Goal: Information Seeking & Learning: Check status

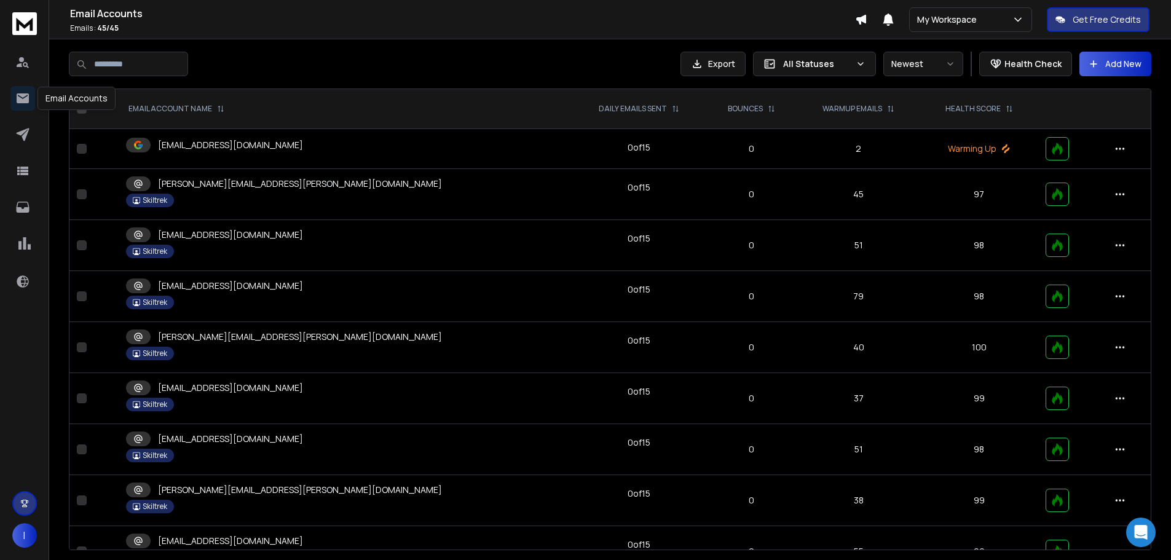
click at [25, 104] on icon at bounding box center [22, 98] width 15 height 15
click at [19, 127] on icon at bounding box center [22, 134] width 15 height 15
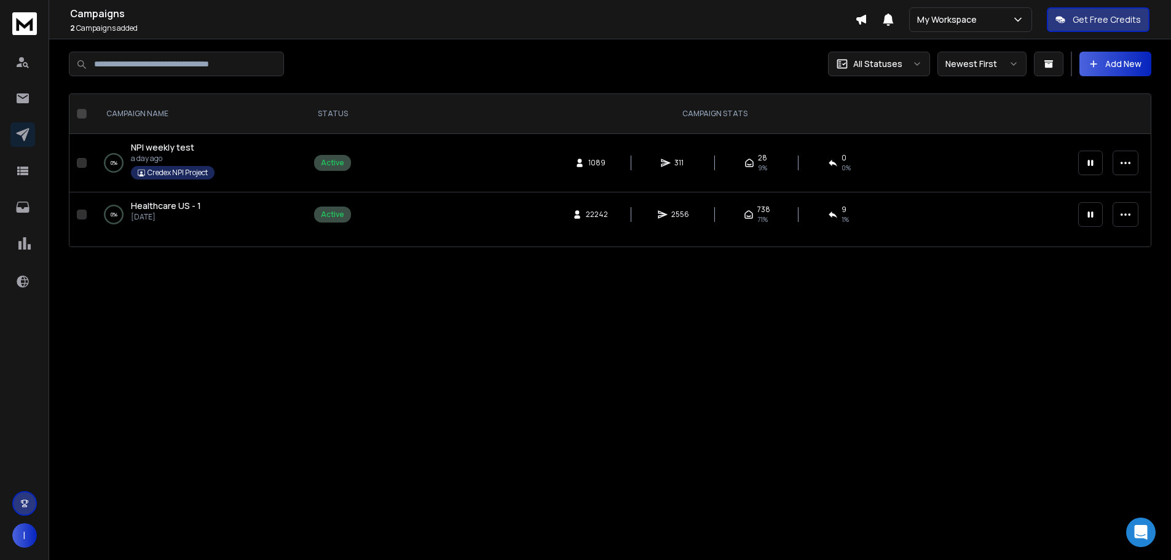
click at [170, 164] on div "NPI weekly test a day ago Credex NPI Project" at bounding box center [173, 162] width 84 height 43
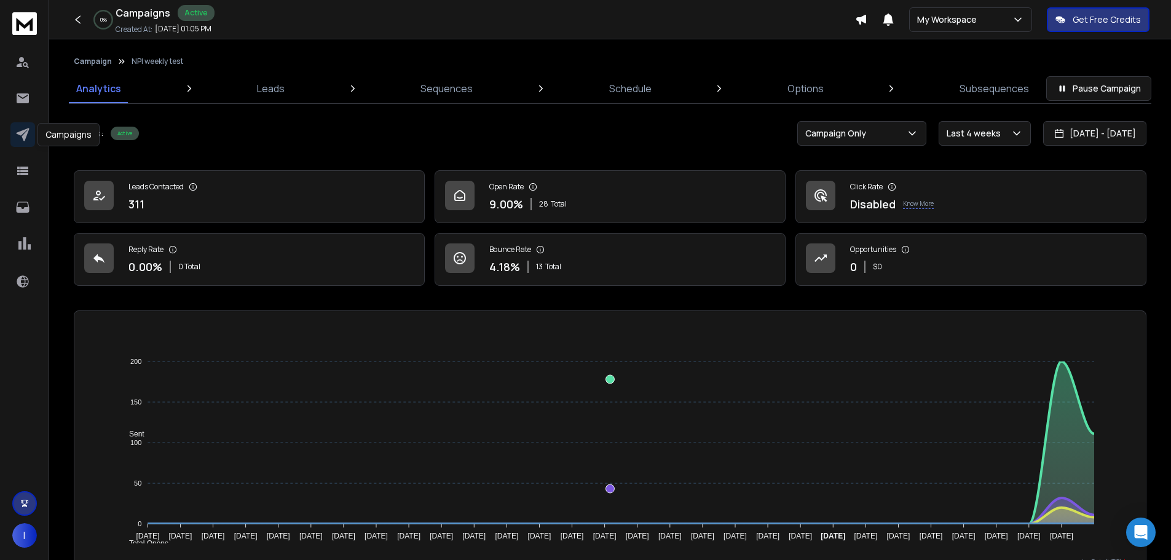
click at [18, 132] on icon at bounding box center [22, 134] width 15 height 15
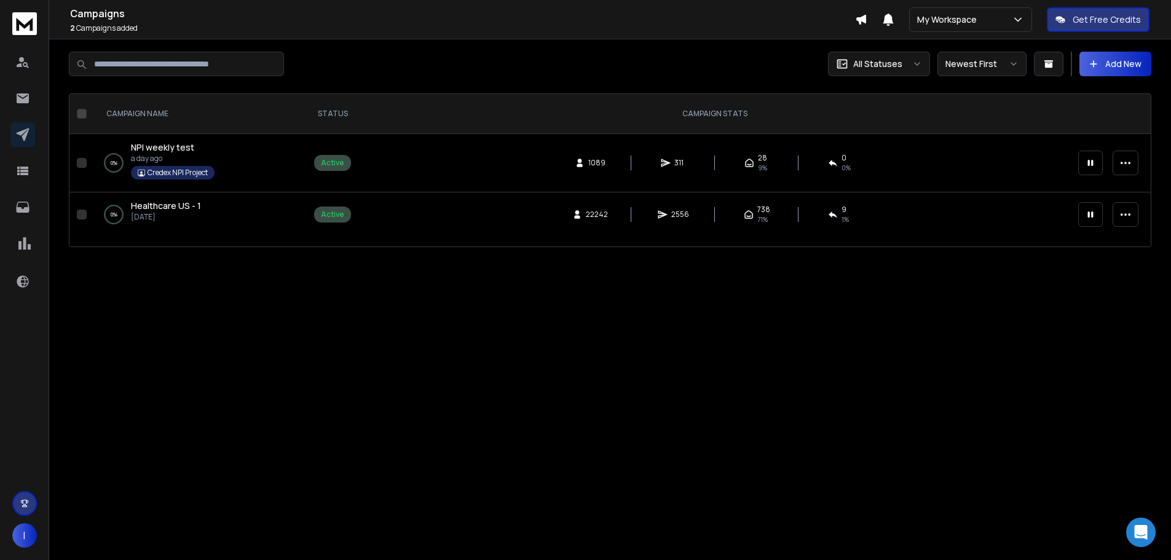
click at [175, 212] on link "Healthcare US - 1" at bounding box center [166, 206] width 70 height 12
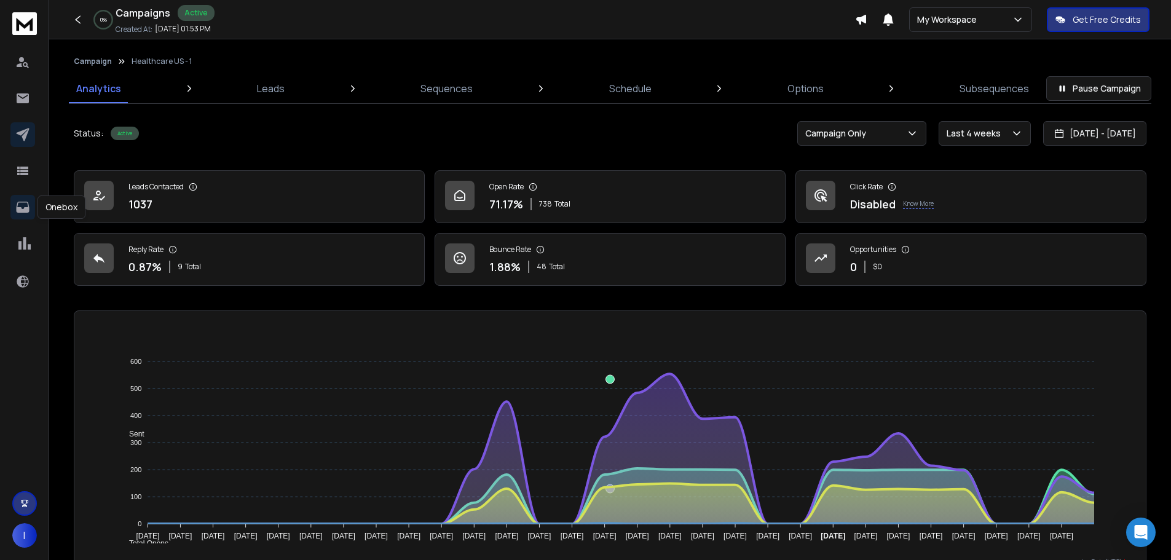
click at [30, 204] on link at bounding box center [22, 207] width 25 height 25
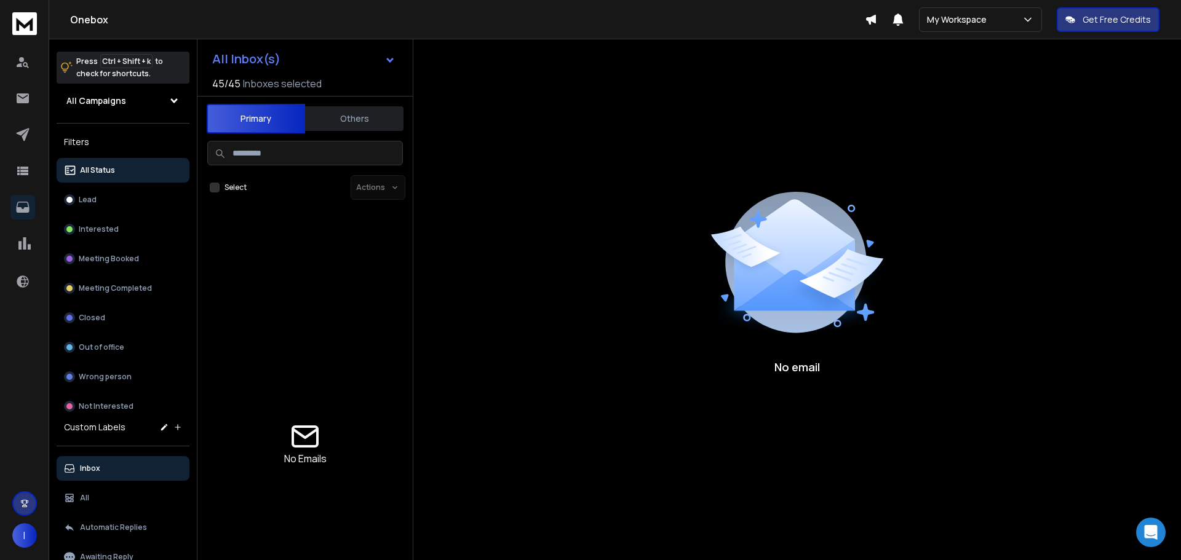
click at [309, 137] on div at bounding box center [304, 151] width 205 height 30
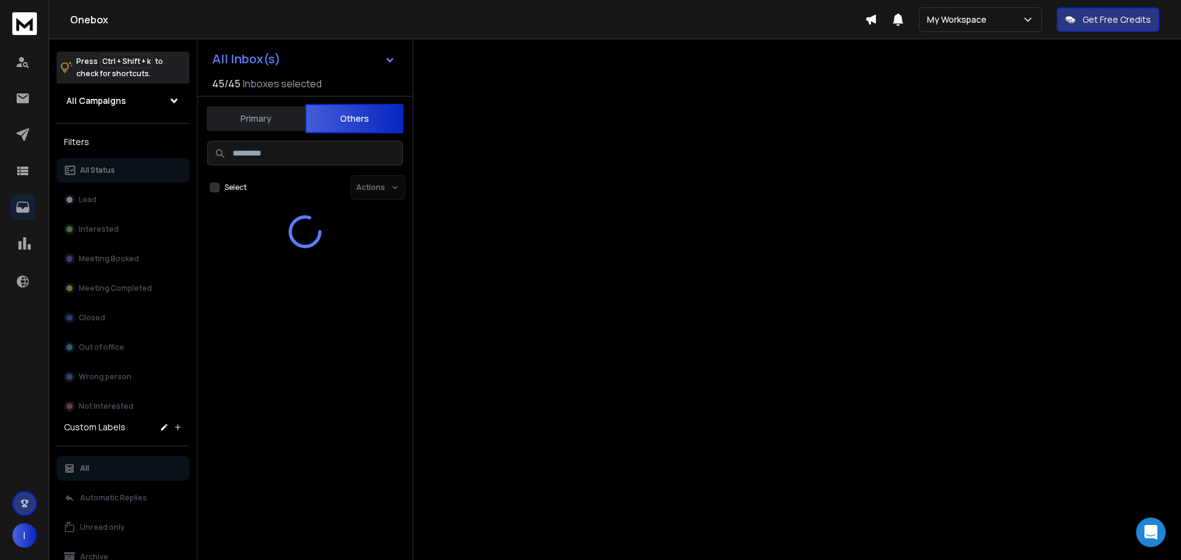
click at [317, 131] on button "Others" at bounding box center [354, 119] width 98 height 30
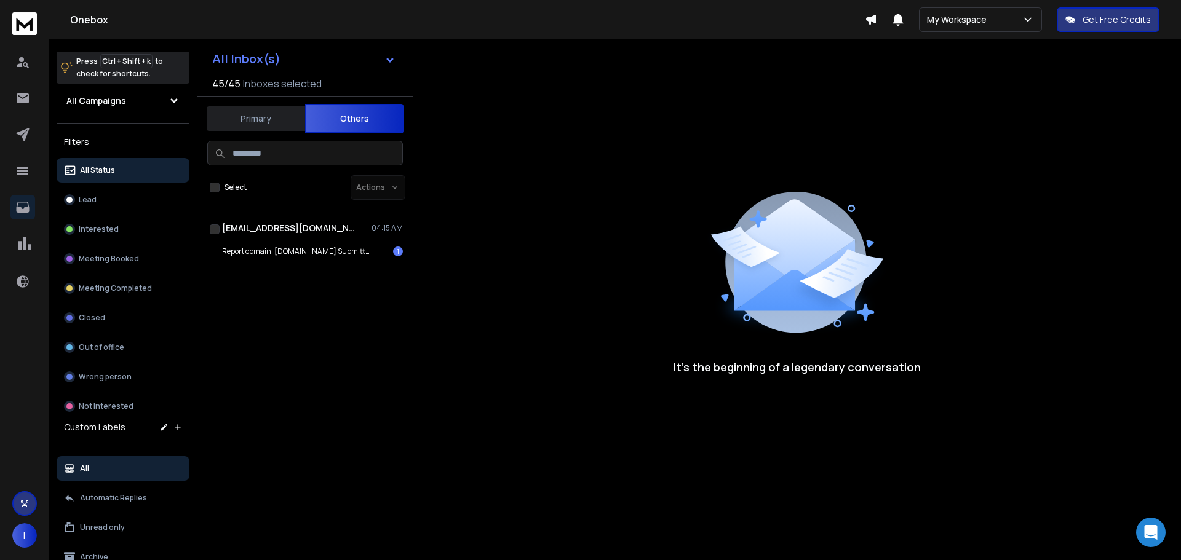
click at [274, 131] on button "Primary" at bounding box center [256, 118] width 98 height 27
